Goal: Find contact information: Find contact information

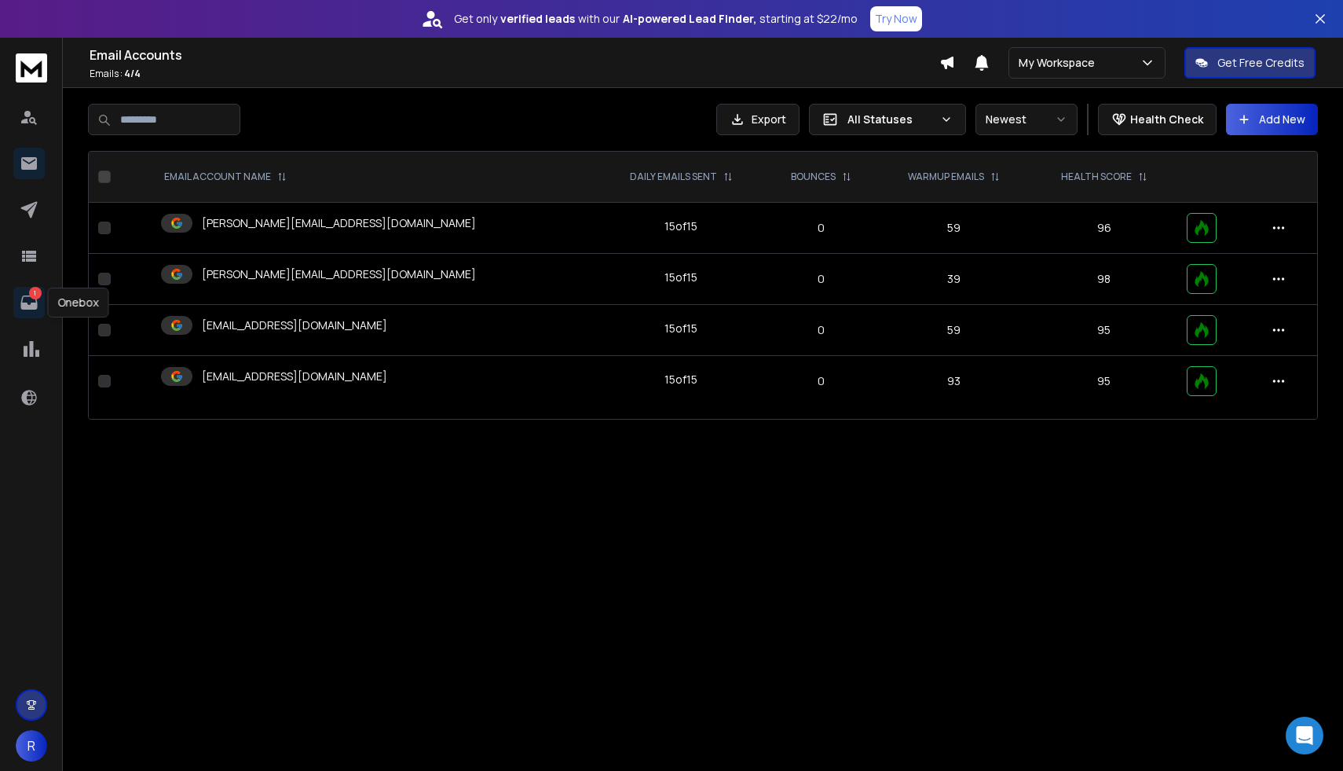
click at [35, 307] on icon at bounding box center [28, 302] width 16 height 14
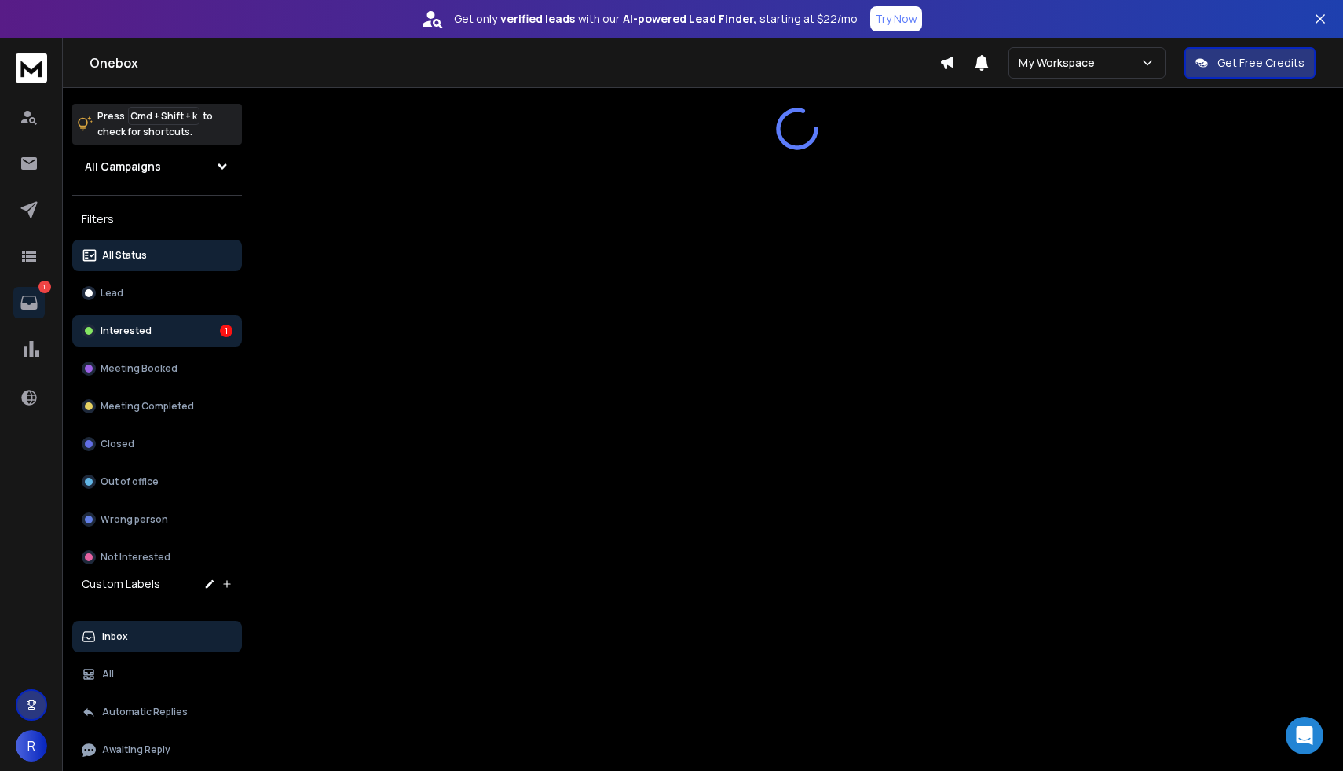
click at [175, 330] on button "Interested 1" at bounding box center [157, 330] width 170 height 31
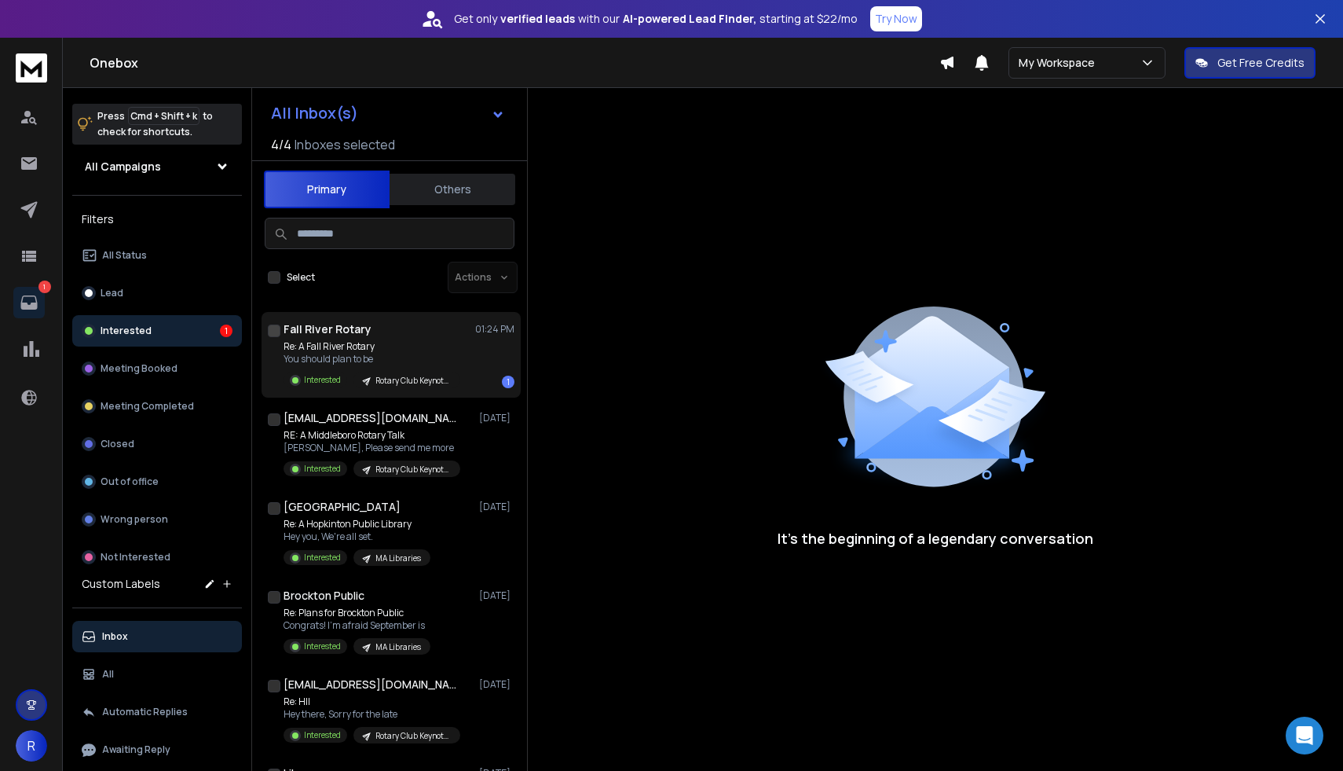
click at [410, 346] on p "Re: A Fall River Rotary" at bounding box center [372, 346] width 177 height 13
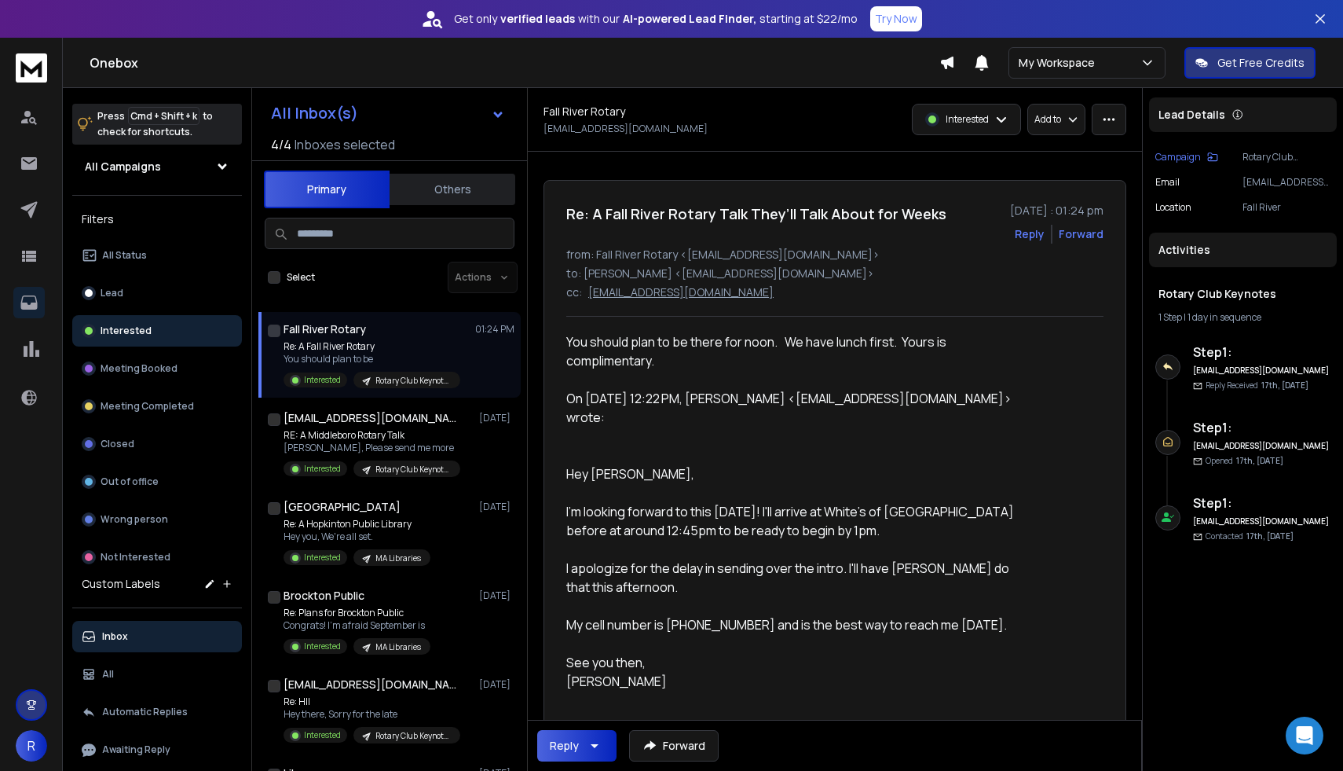
scroll to position [7, 0]
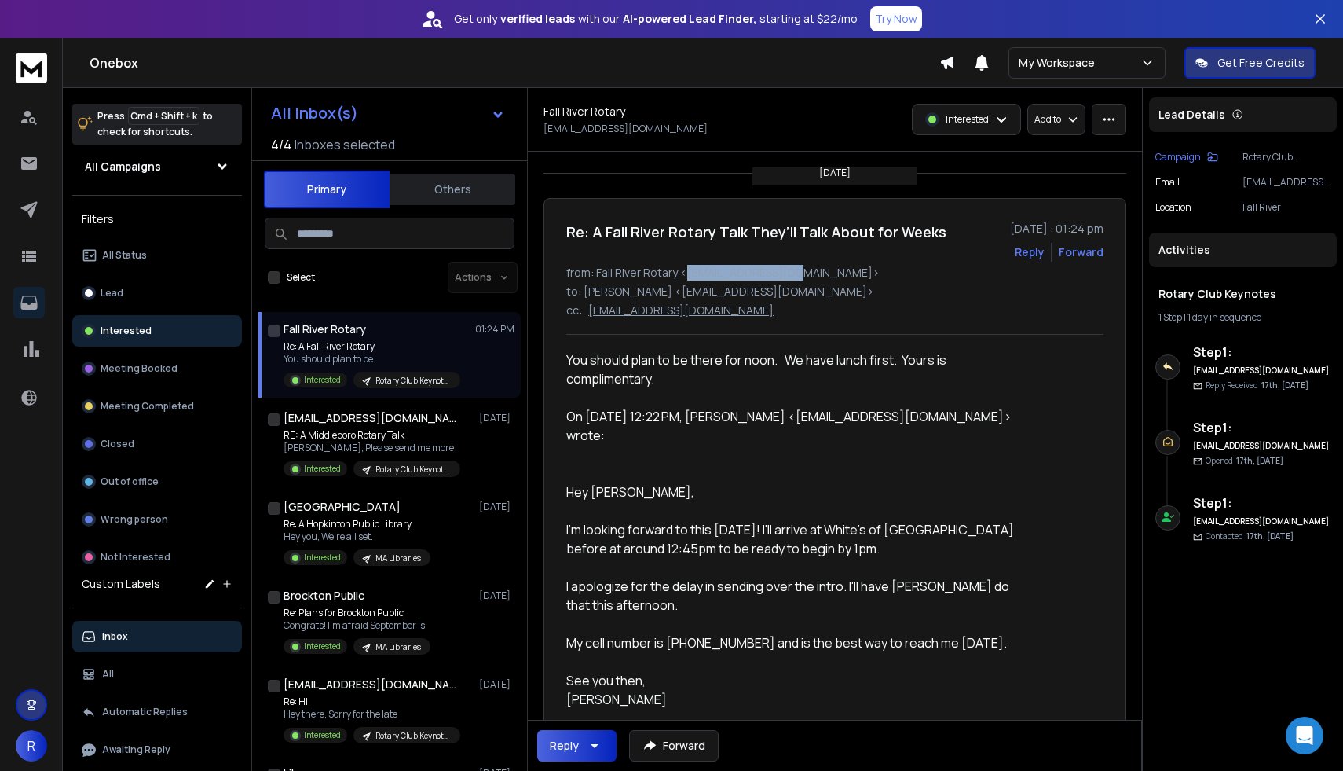
drag, startPoint x: 685, startPoint y: 274, endPoint x: 783, endPoint y: 274, distance: 98.2
click at [783, 274] on p "from: Fall River Rotary <frrotary@gmail.com>" at bounding box center [834, 273] width 537 height 16
copy p "frrotary@gmail.com"
